Goal: Navigation & Orientation: Find specific page/section

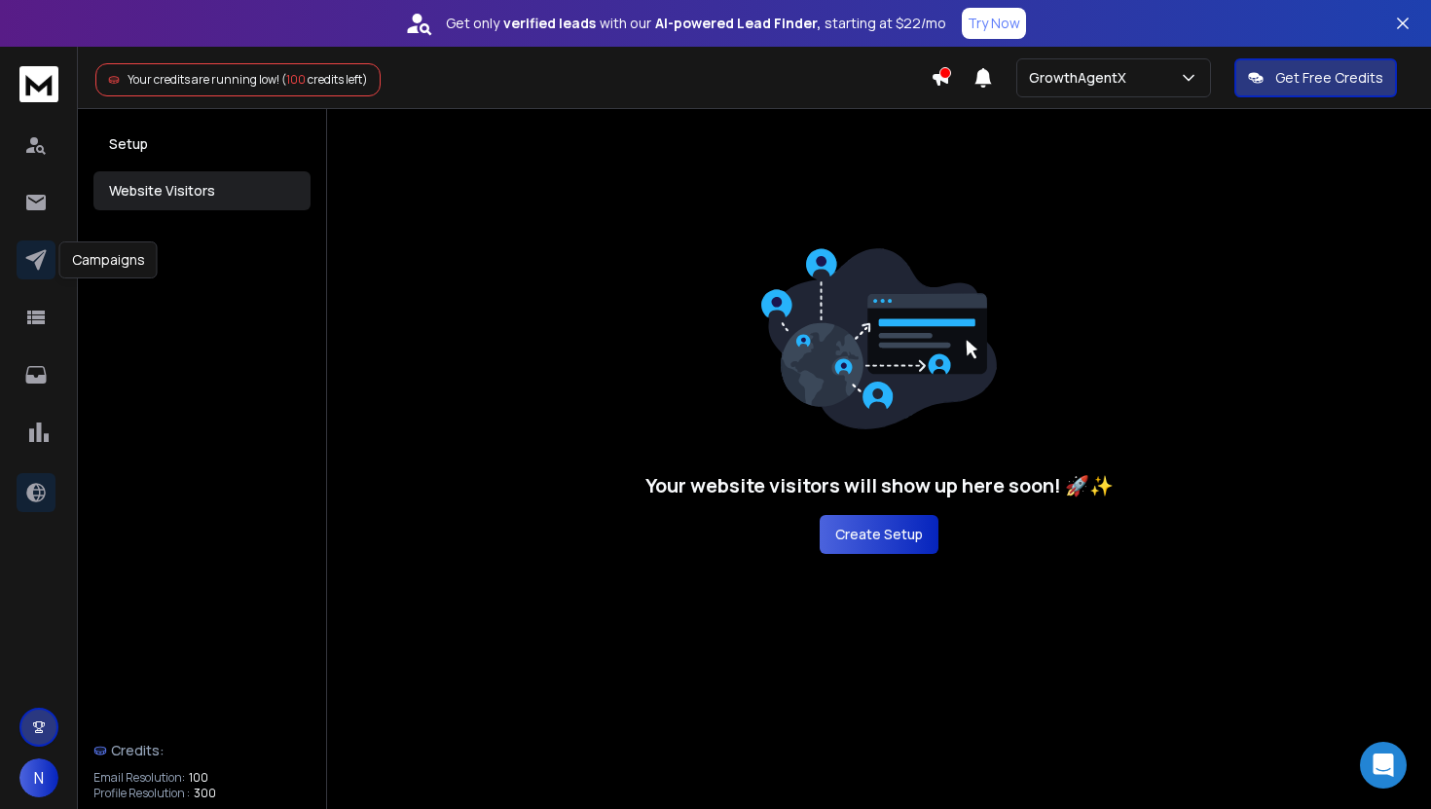
click at [54, 268] on link at bounding box center [36, 259] width 39 height 39
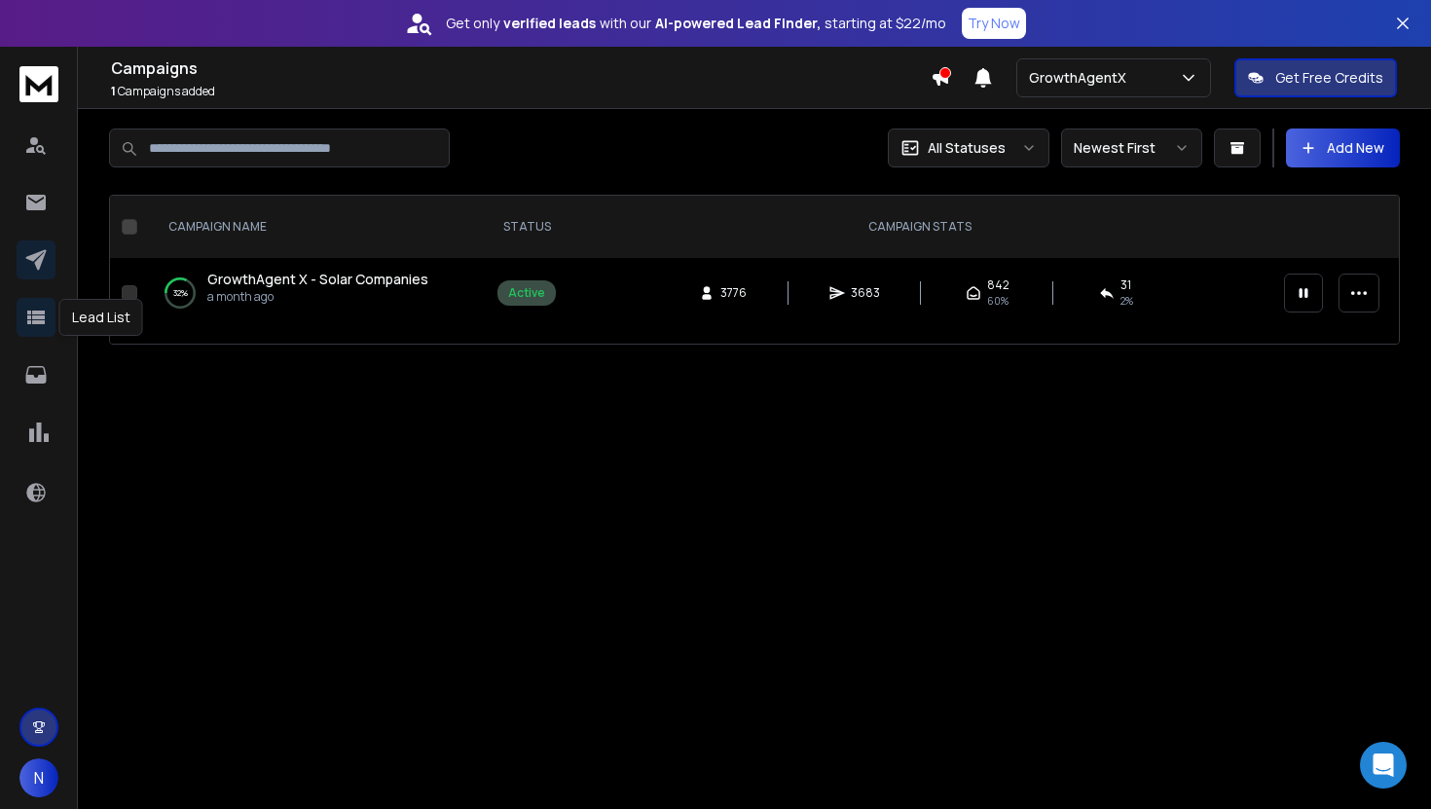
click at [46, 319] on icon at bounding box center [35, 317] width 23 height 23
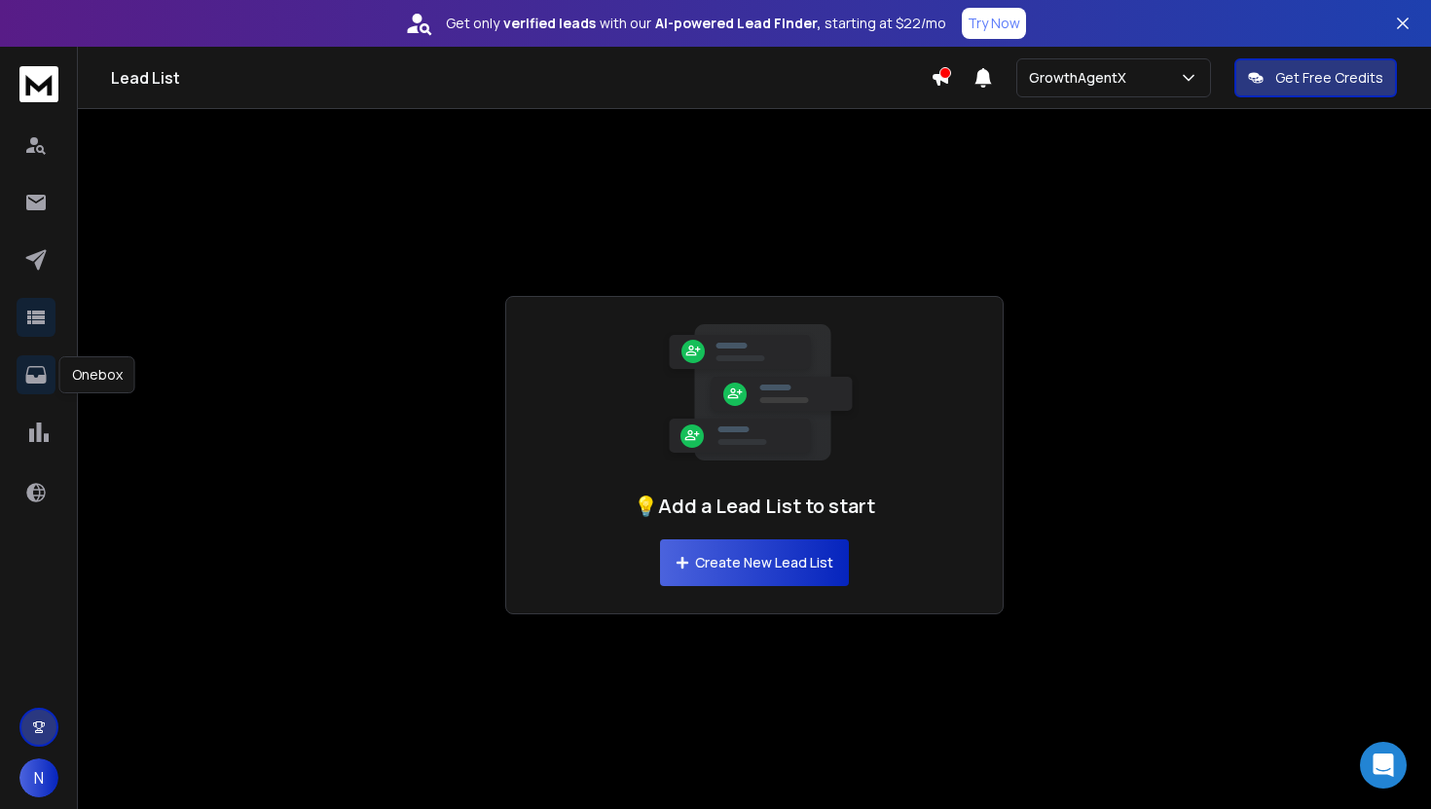
click at [43, 373] on icon at bounding box center [35, 374] width 23 height 23
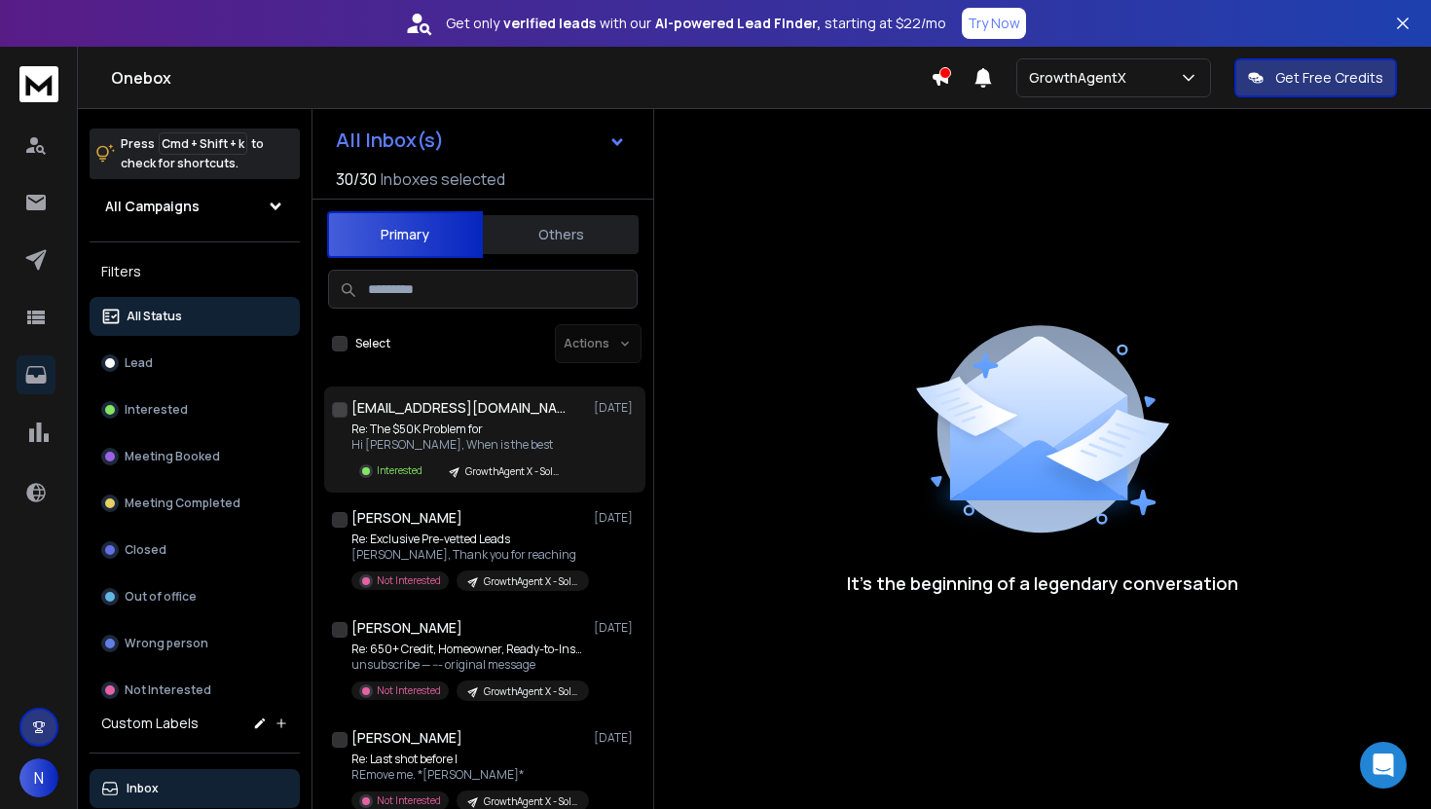
click at [441, 430] on p "Re: The $50K Problem for" at bounding box center [460, 429] width 219 height 16
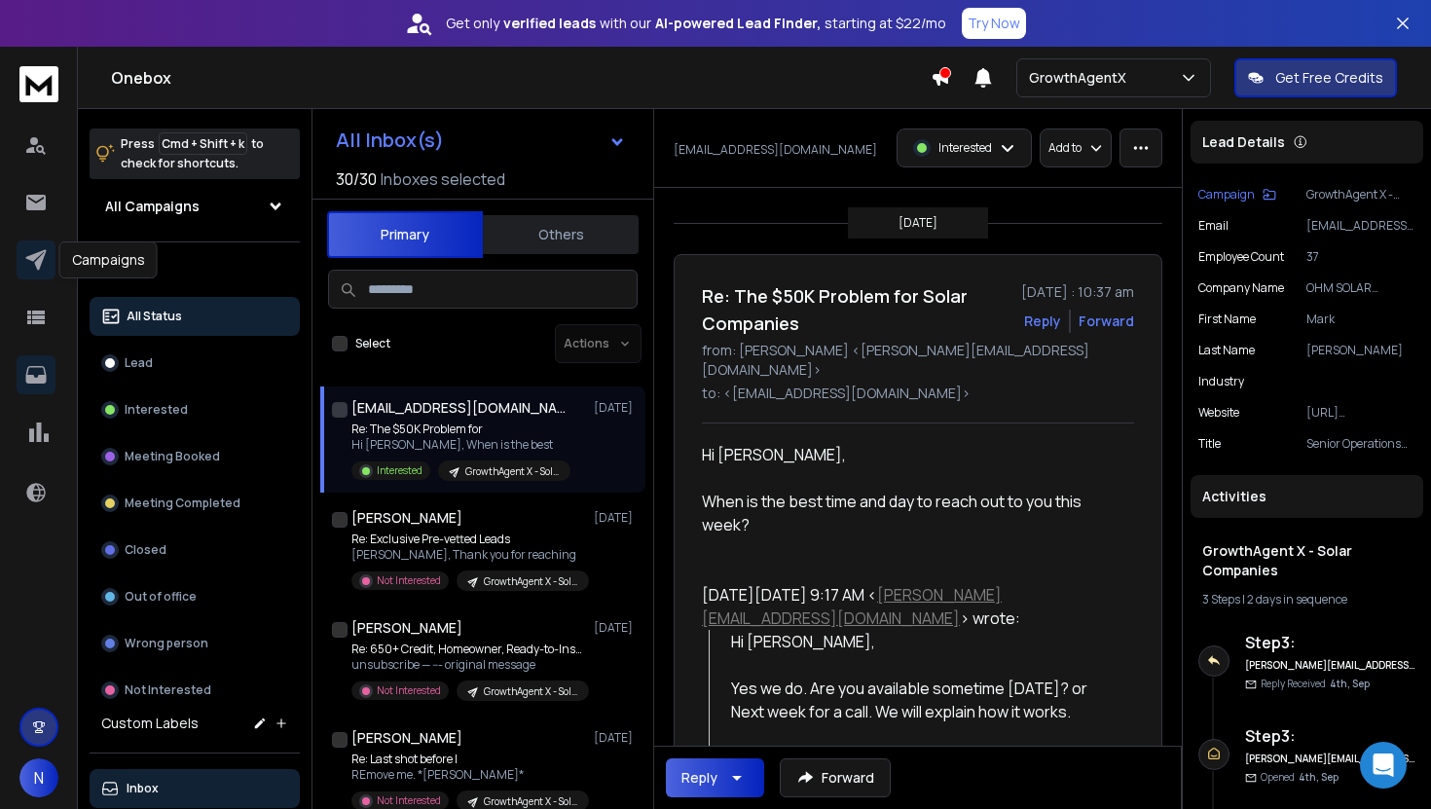
click at [41, 254] on icon at bounding box center [35, 259] width 20 height 20
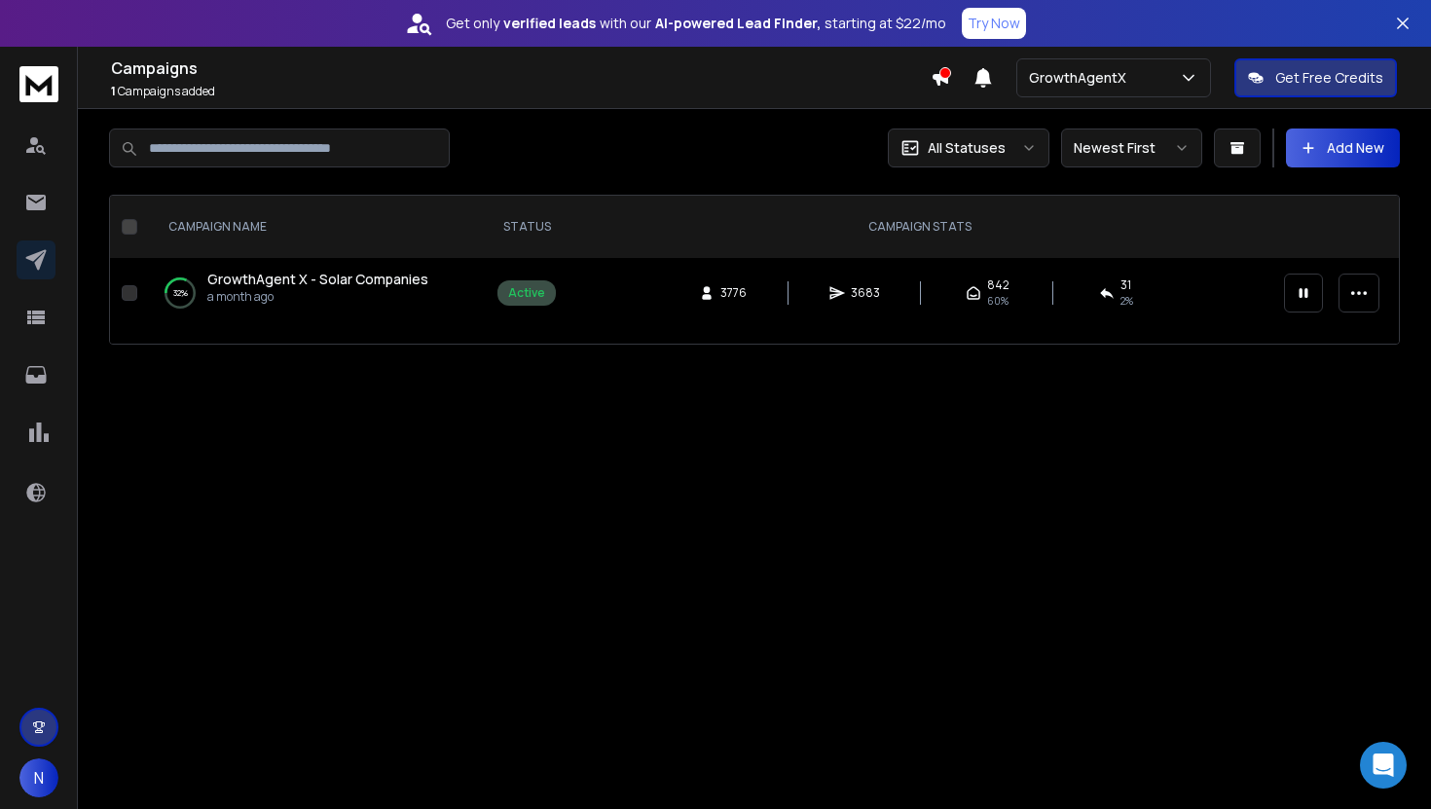
click at [300, 315] on div "GrowthAgent X - Solar Companies a month ago" at bounding box center [317, 293] width 221 height 47
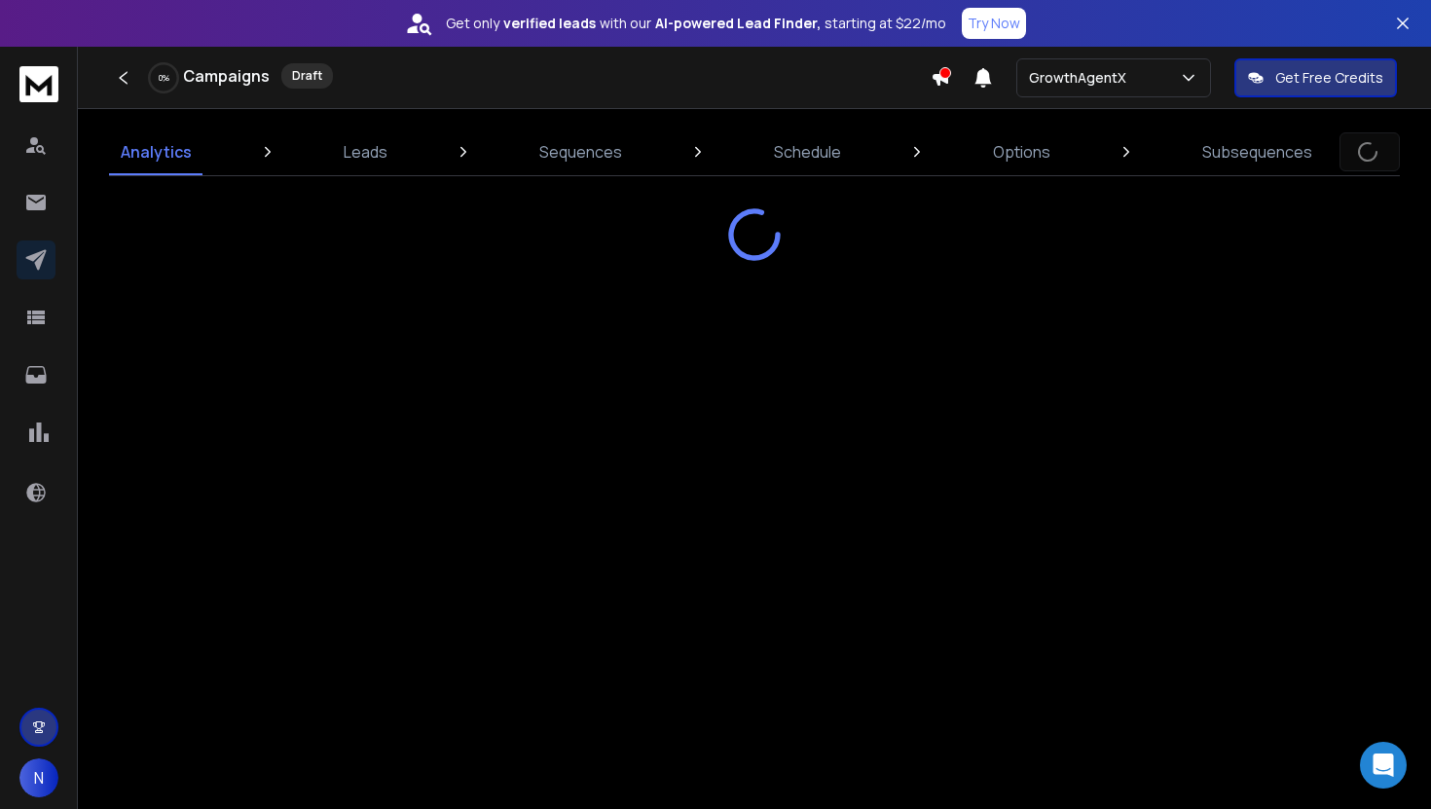
click at [314, 283] on div at bounding box center [754, 607] width 1275 height 809
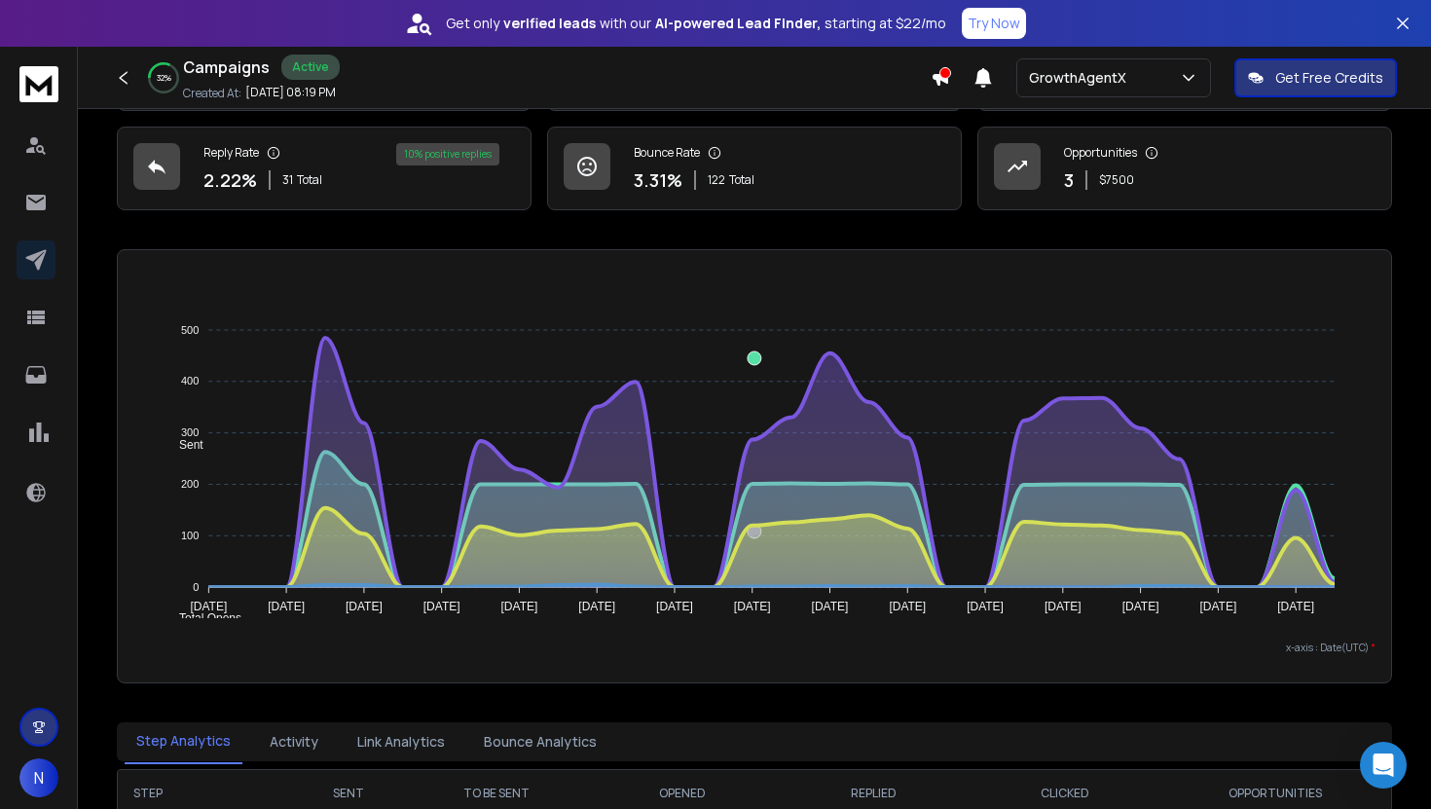
scroll to position [49, 0]
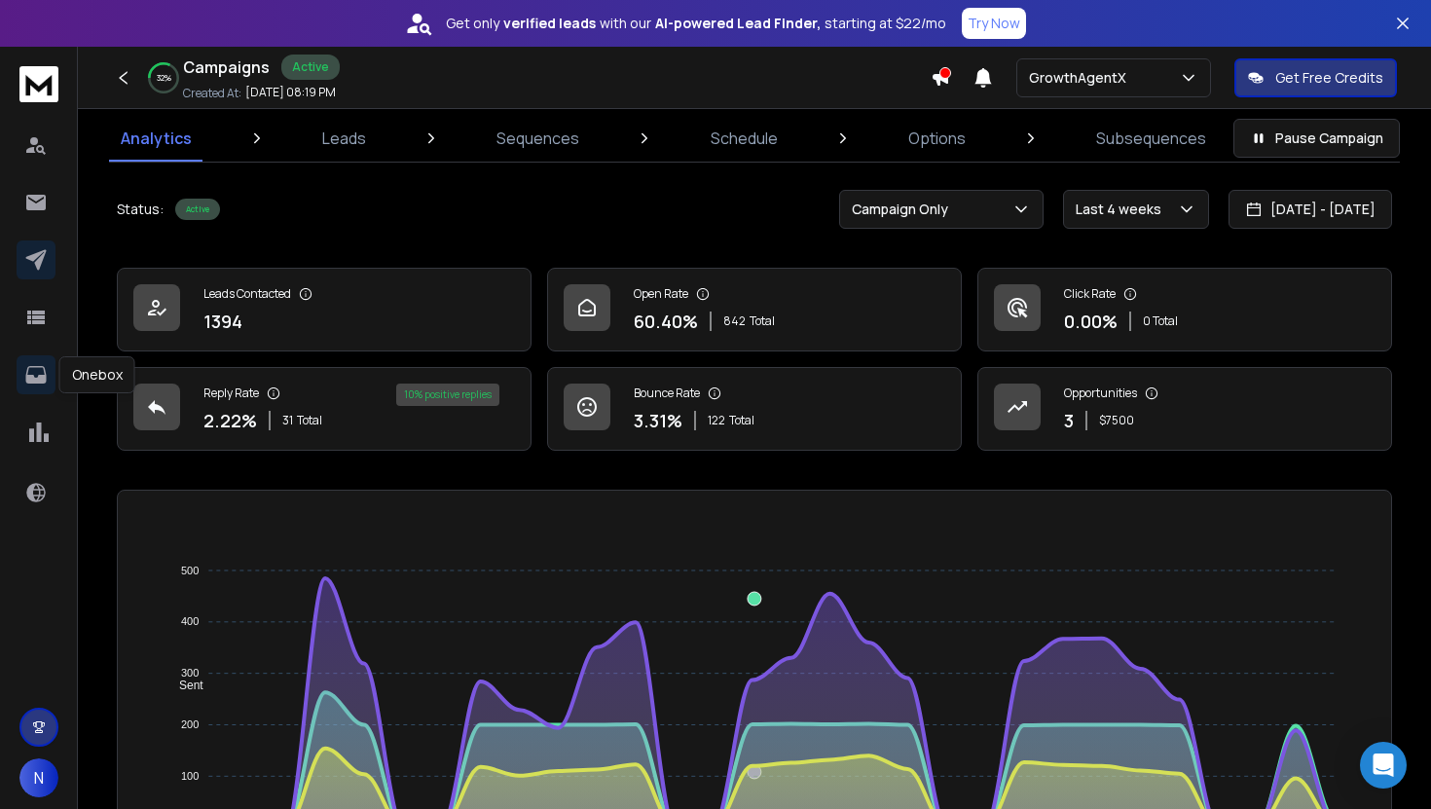
click at [42, 377] on icon at bounding box center [35, 375] width 20 height 18
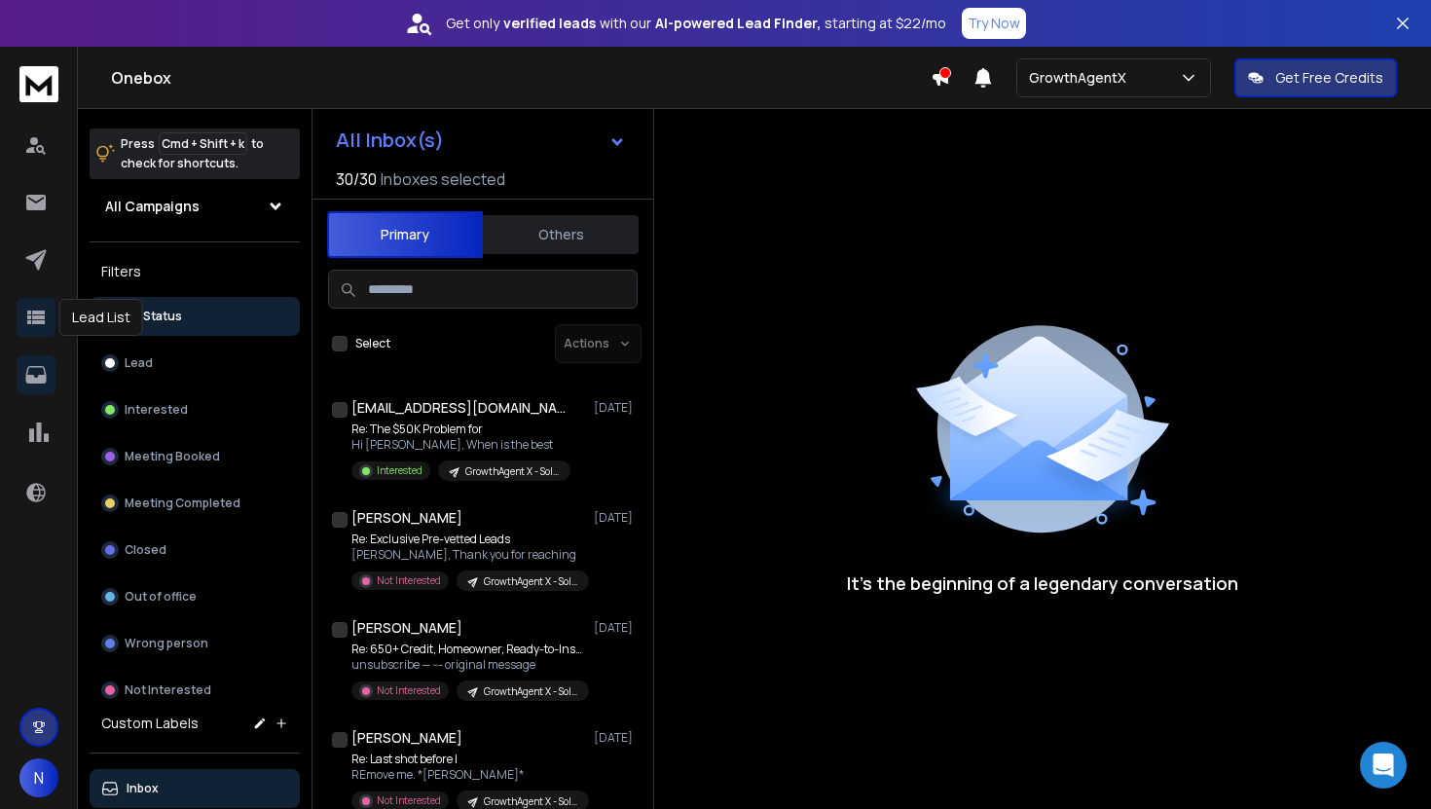
click at [17, 303] on link at bounding box center [36, 317] width 39 height 39
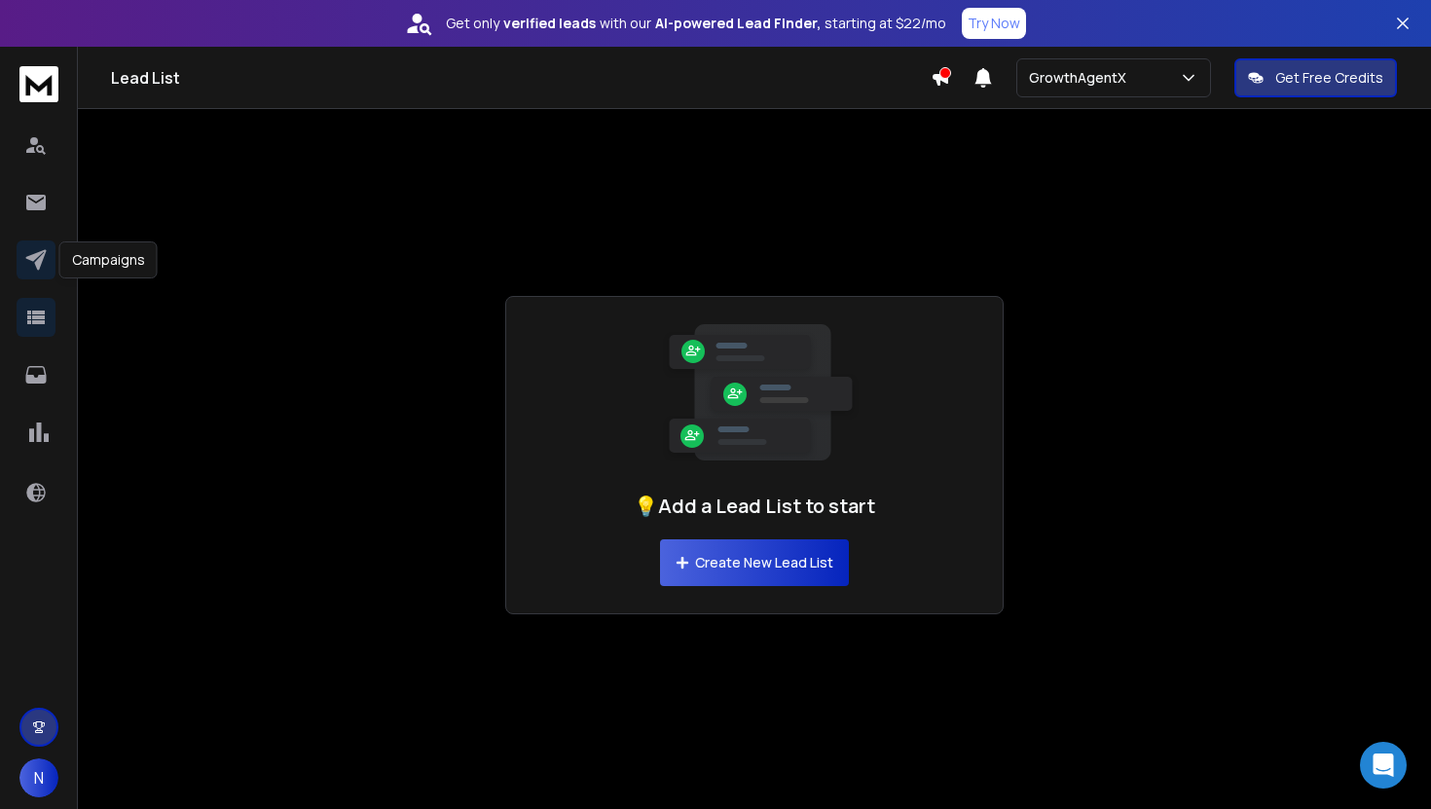
click at [48, 243] on link at bounding box center [36, 259] width 39 height 39
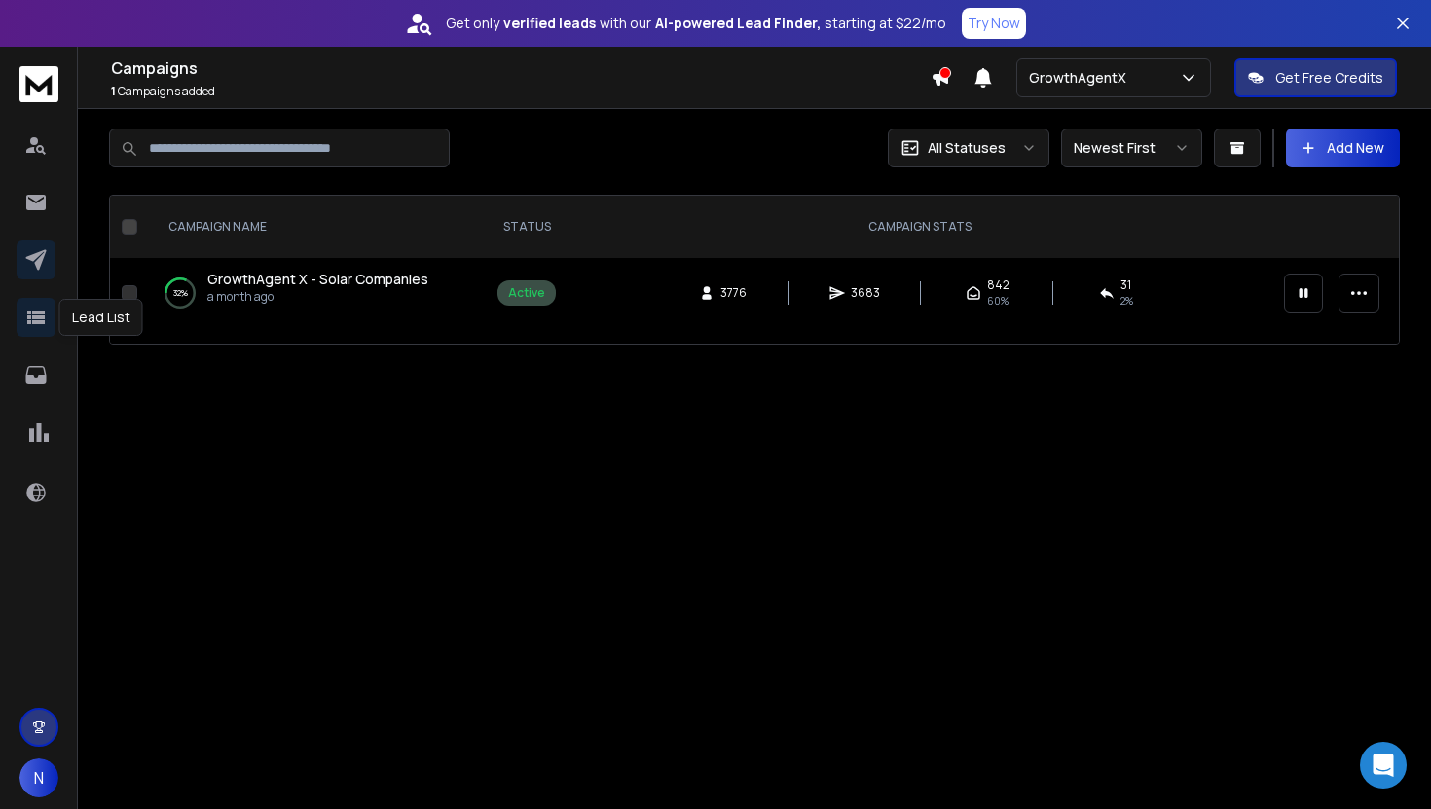
click at [32, 321] on icon at bounding box center [36, 318] width 18 height 14
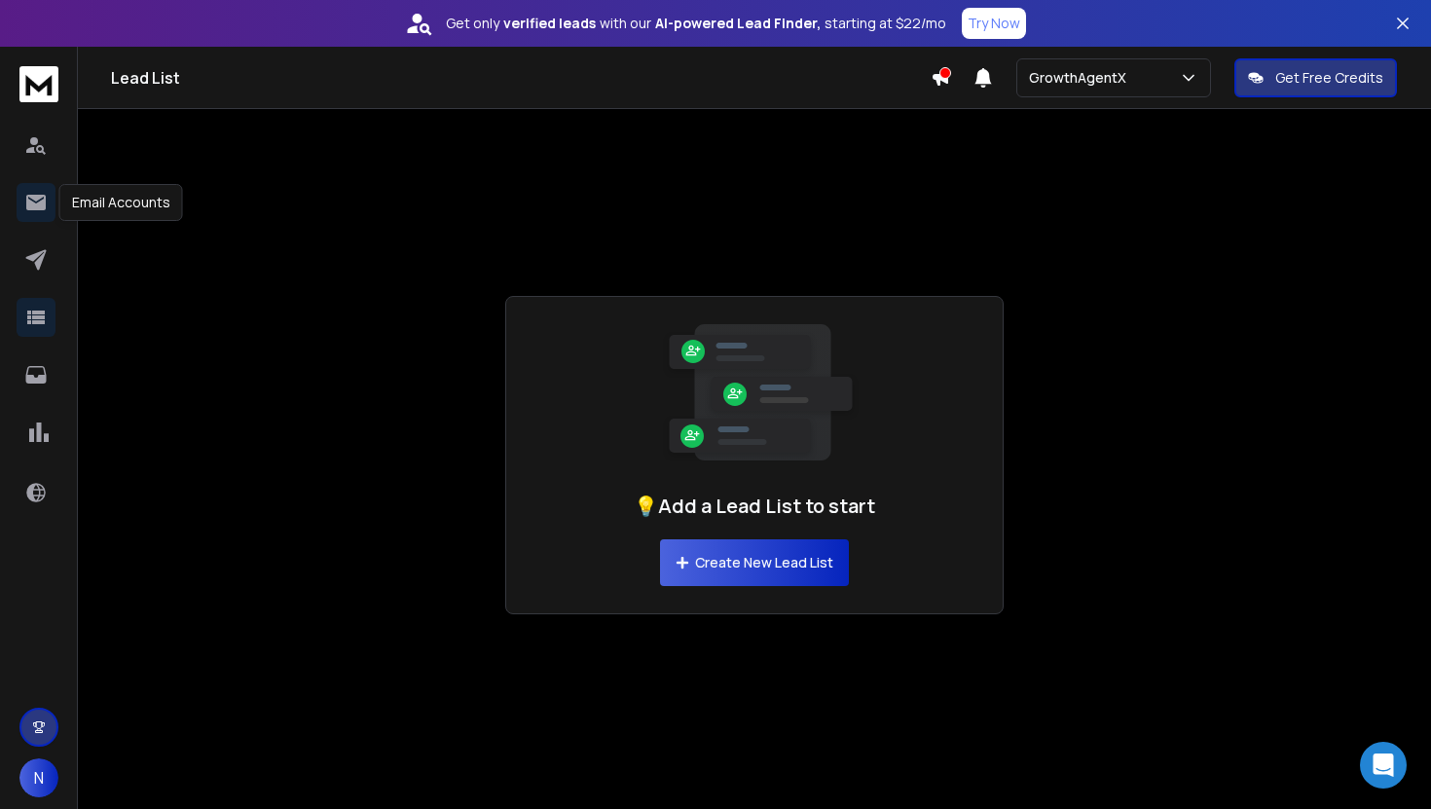
click at [29, 192] on icon at bounding box center [35, 202] width 23 height 23
